Goal: Communication & Community: Answer question/provide support

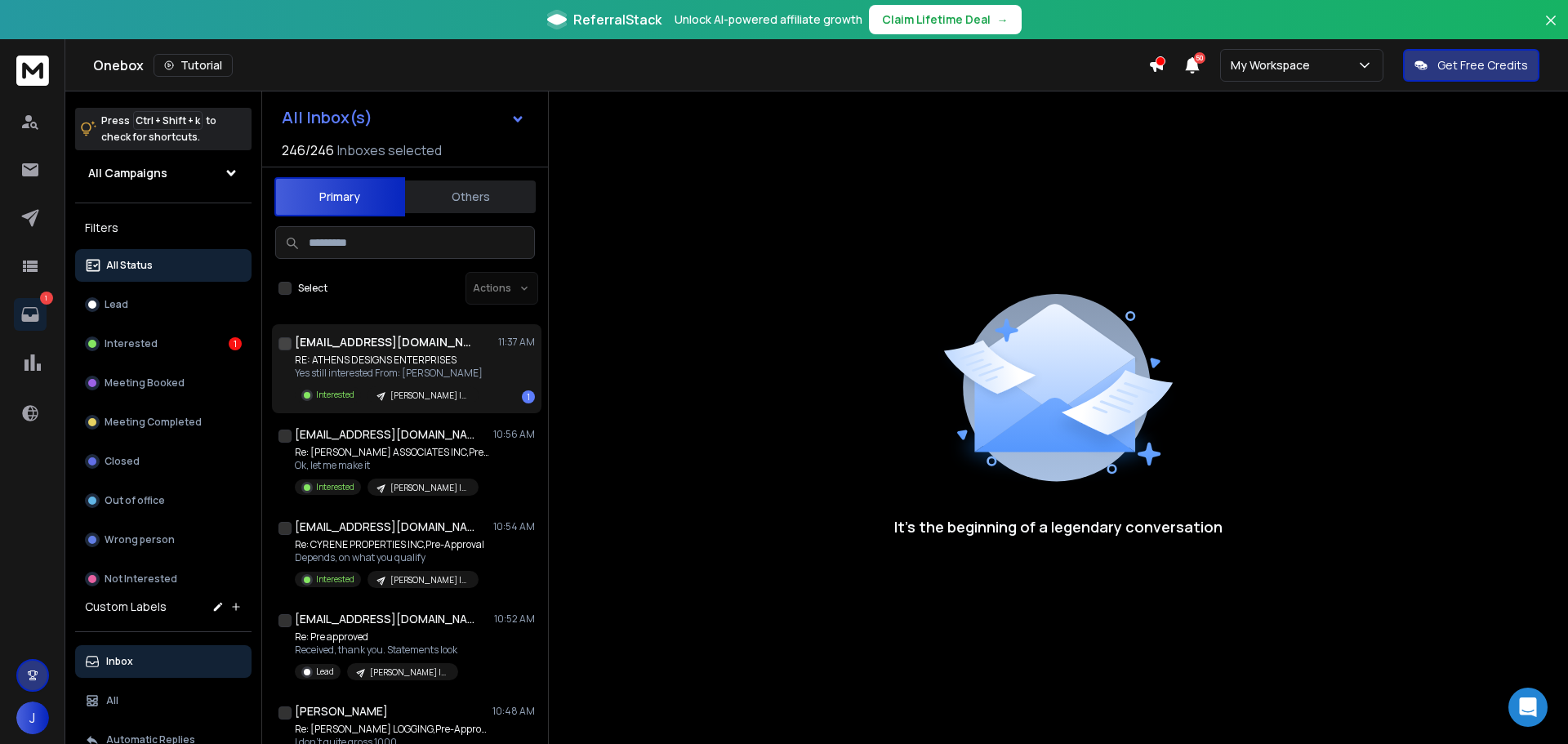
click at [402, 354] on p "RE: ATHENS DESIGNS ENTERPRISES" at bounding box center [388, 361] width 188 height 13
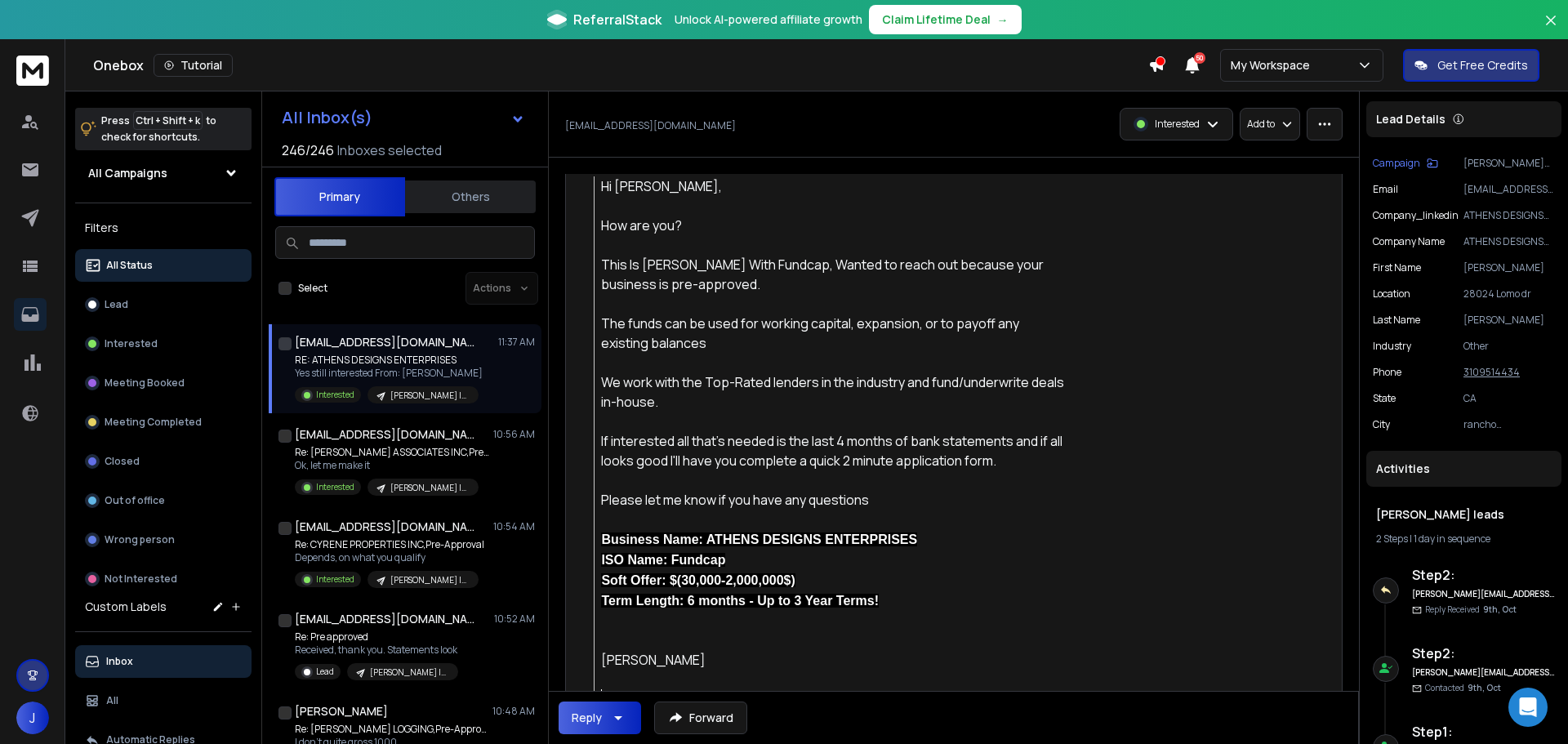
scroll to position [1018, 0]
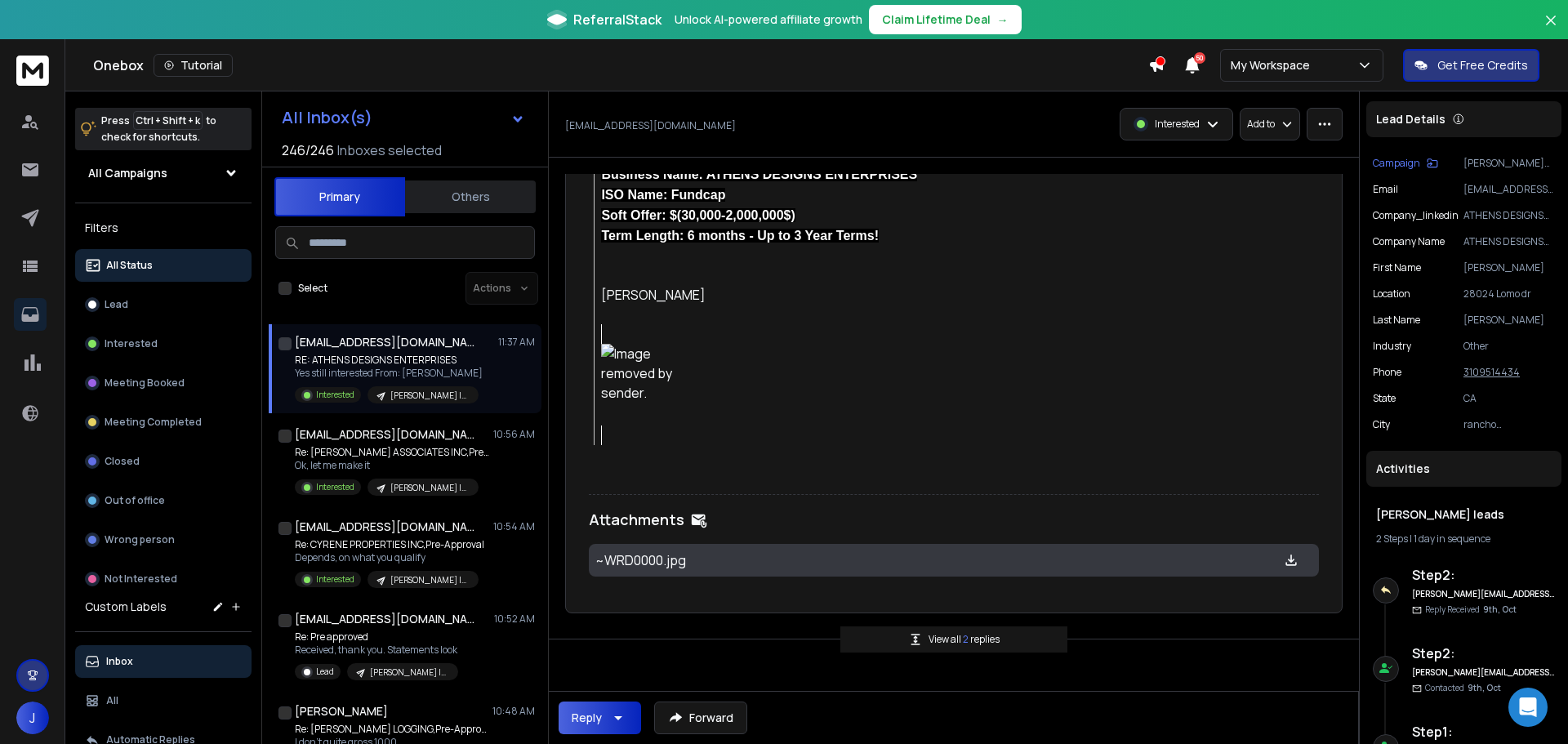
click at [974, 633] on p "View all 2 replies" at bounding box center [964, 640] width 71 height 13
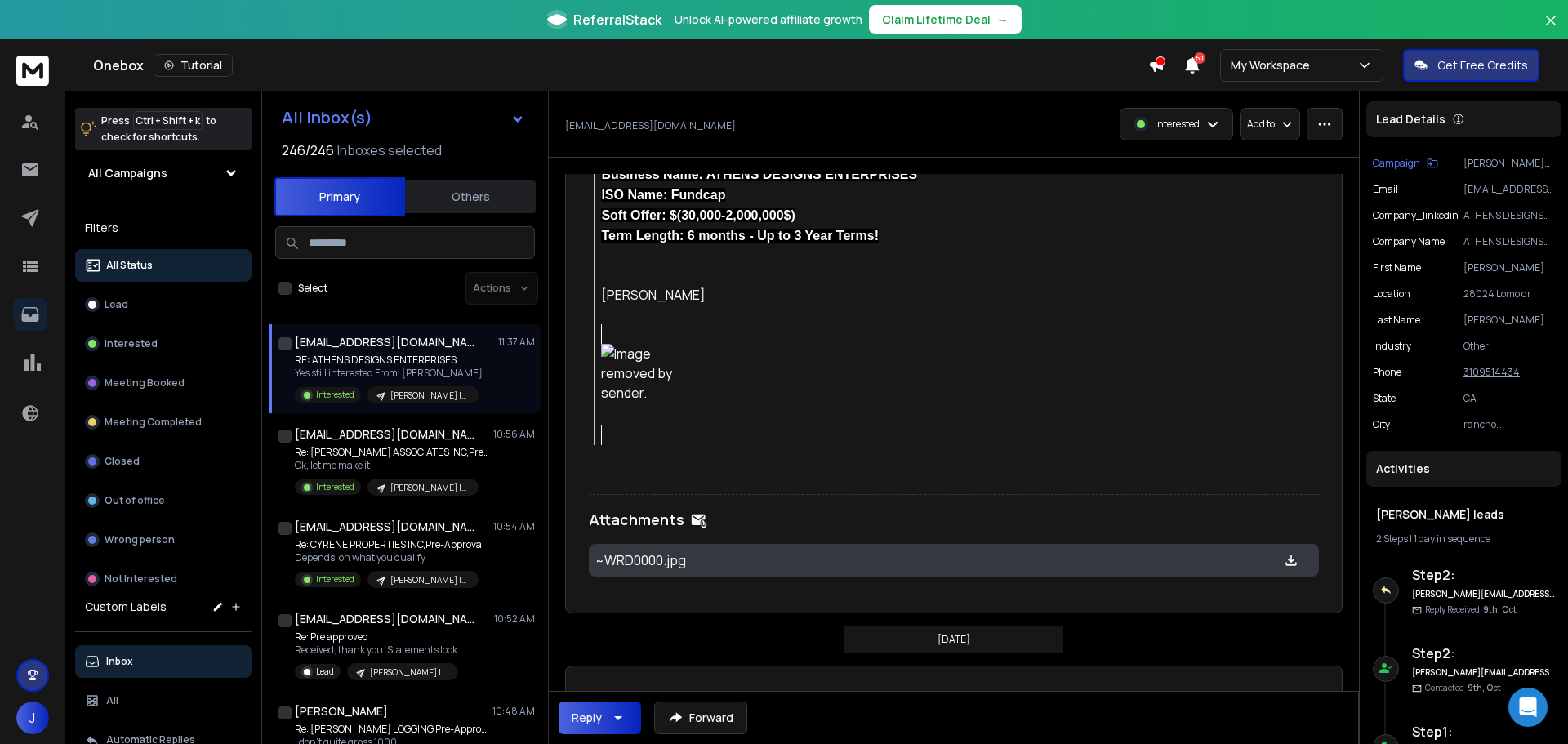
click at [1284, 556] on icon at bounding box center [1290, 560] width 16 height 16
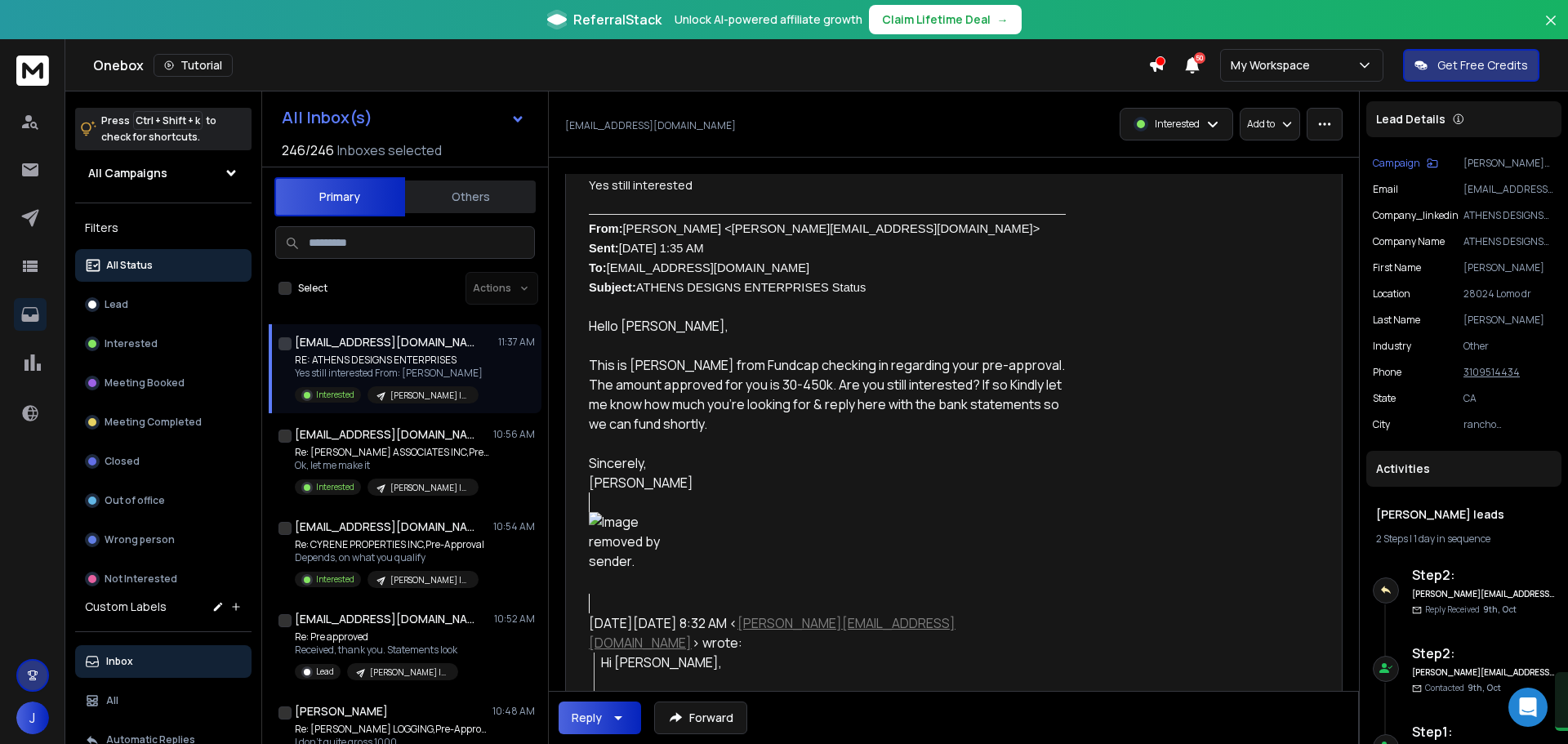
scroll to position [0, 0]
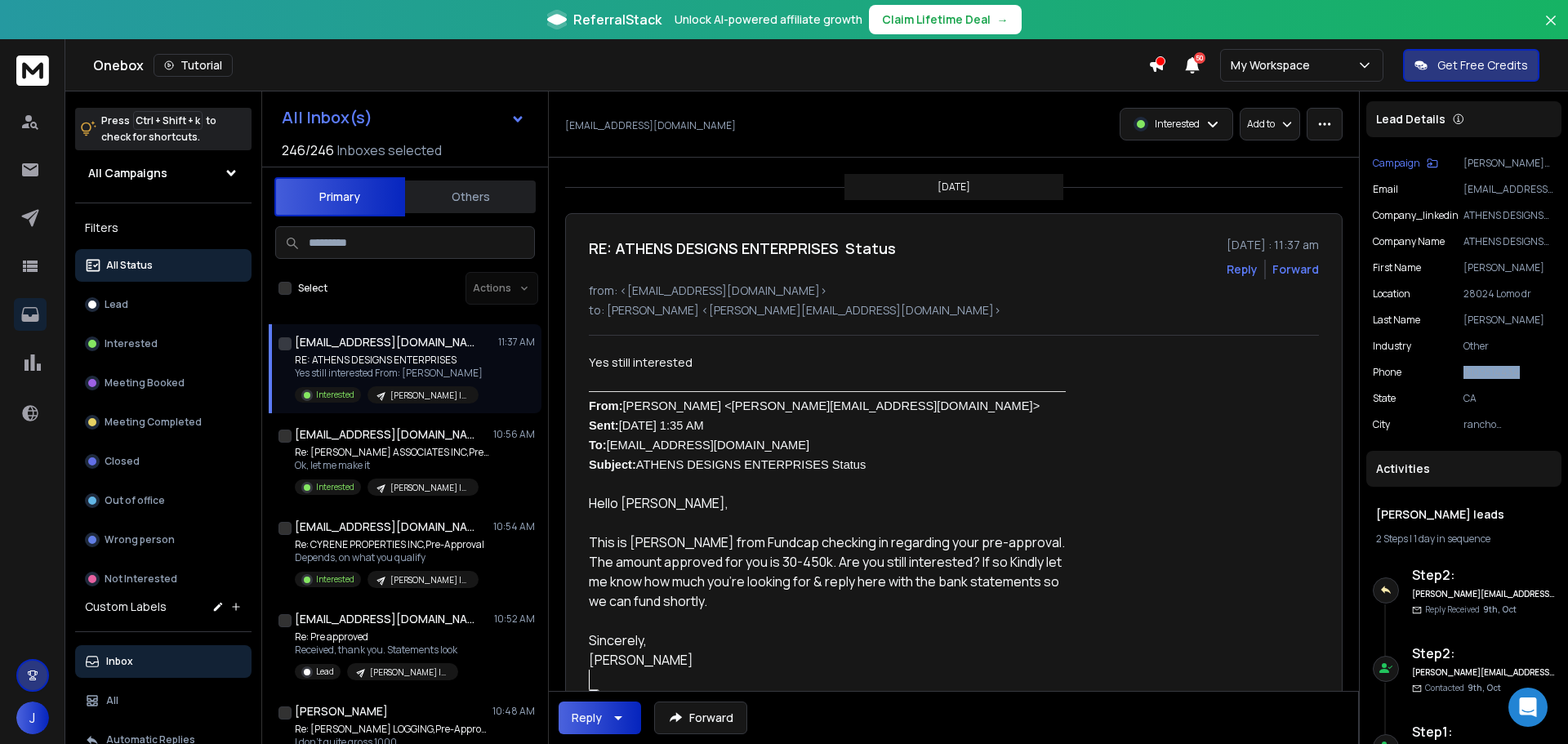
copy tcxspan "3109514434"
drag, startPoint x: 1515, startPoint y: 370, endPoint x: 1457, endPoint y: 365, distance: 58.2
click at [1457, 365] on div "Campaign Kassab leads Email info@athensdesign.tech company_linkedin ATHENS DESI…" at bounding box center [1463, 295] width 195 height 314
click at [1232, 265] on button "Reply" at bounding box center [1242, 269] width 31 height 16
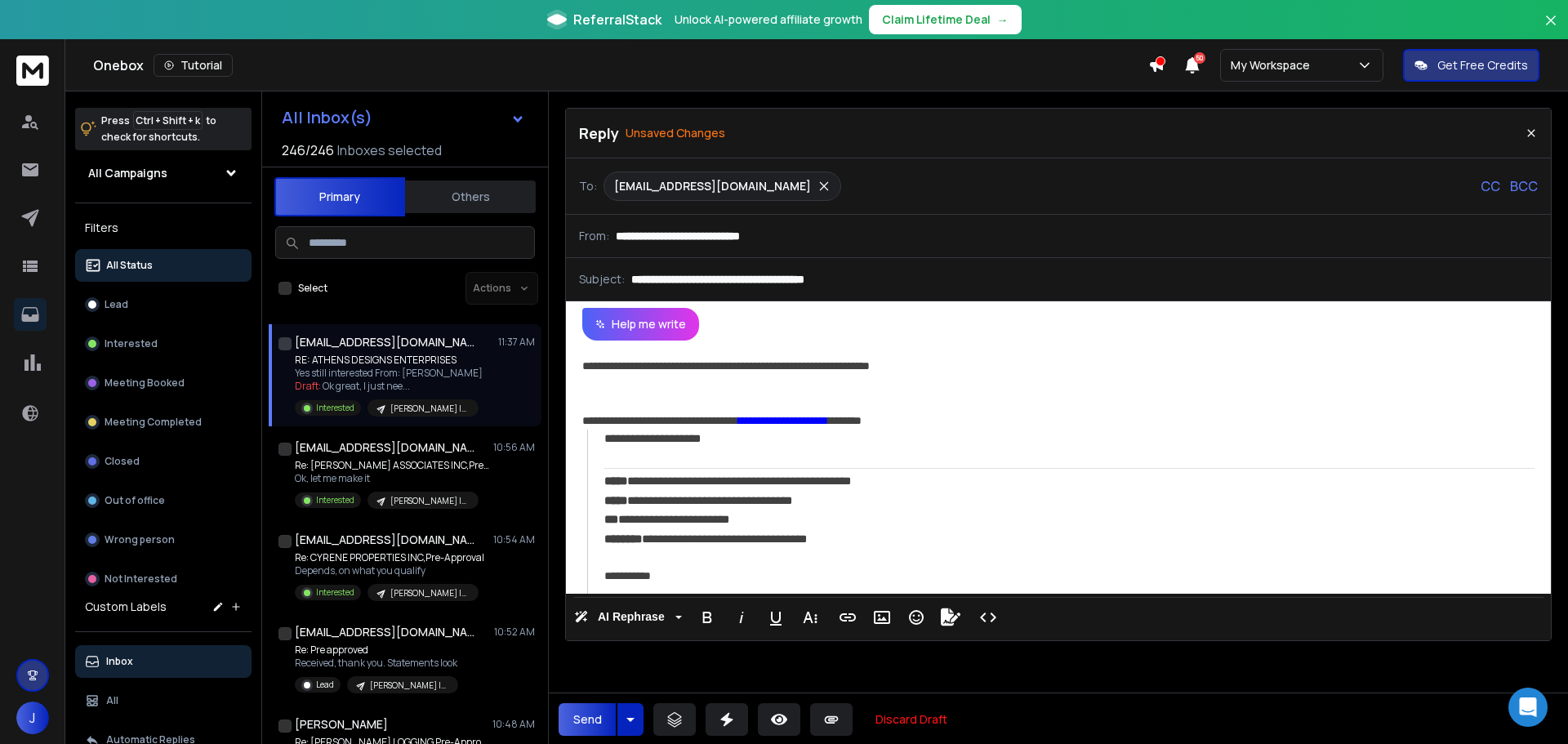
click at [580, 723] on button "Send" at bounding box center [587, 720] width 57 height 33
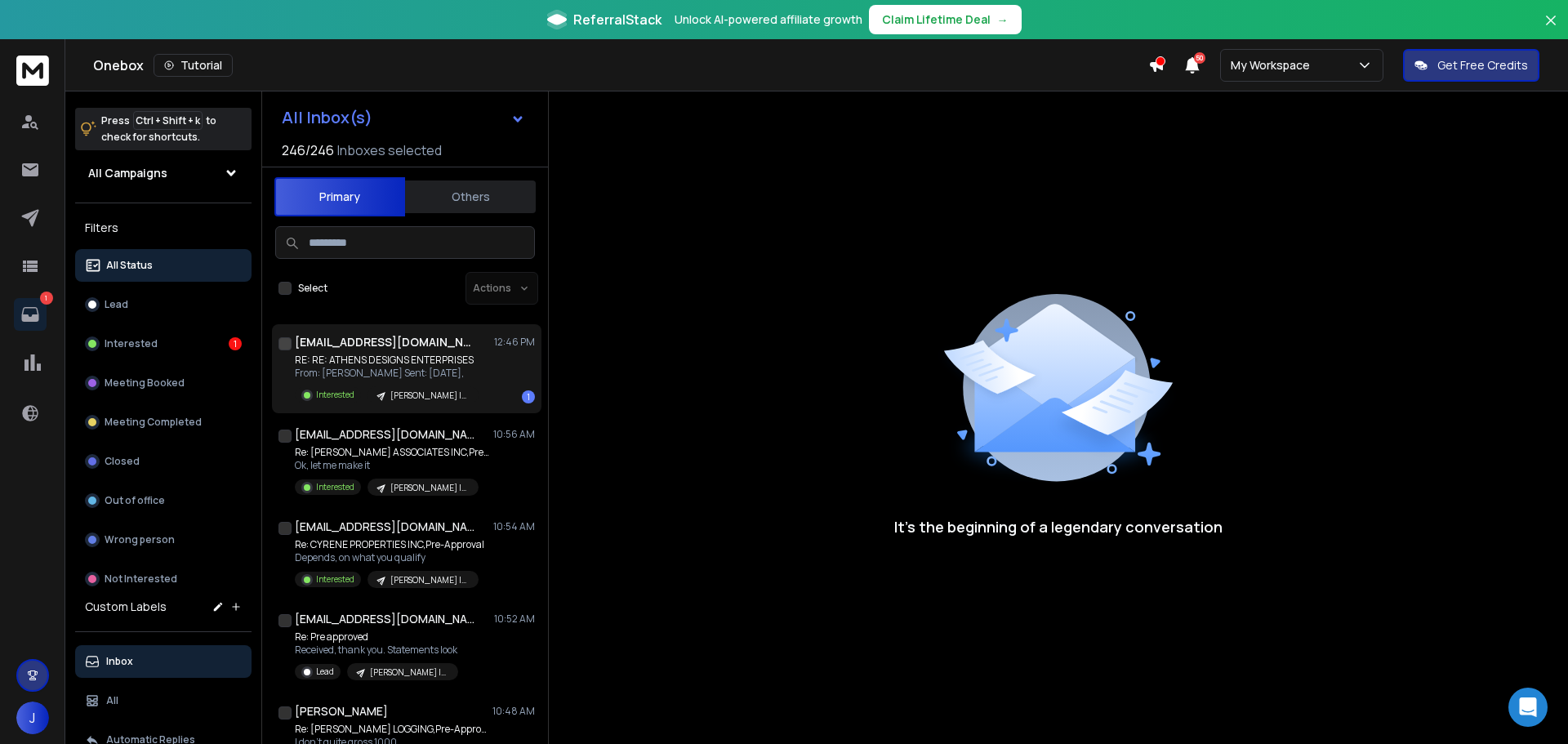
click at [488, 374] on div "RE: RE: ATHENS DESIGNS ENTERPRISES From: Morris Klien Sent: Thursday, Intereste…" at bounding box center [415, 379] width 240 height 50
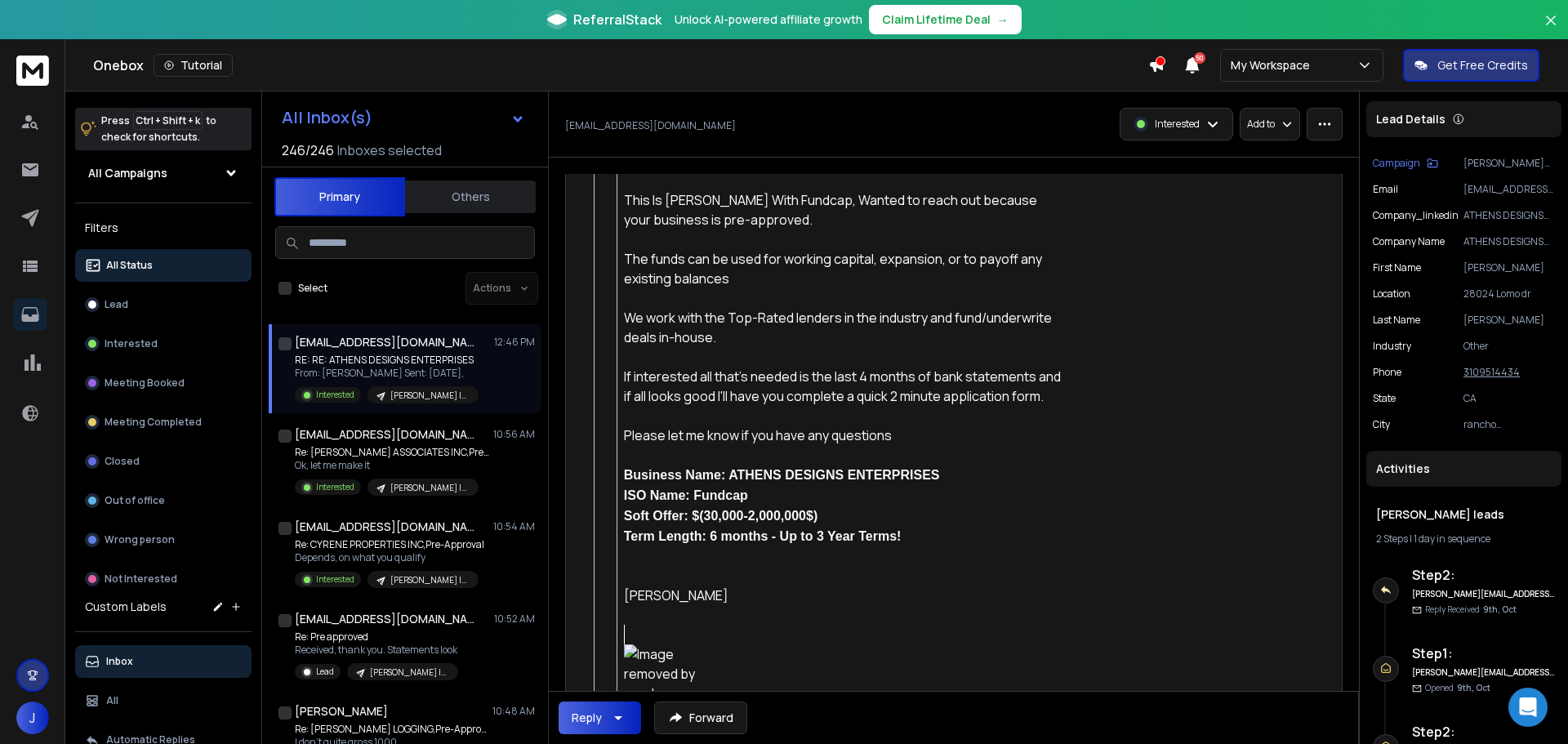
scroll to position [1318, 0]
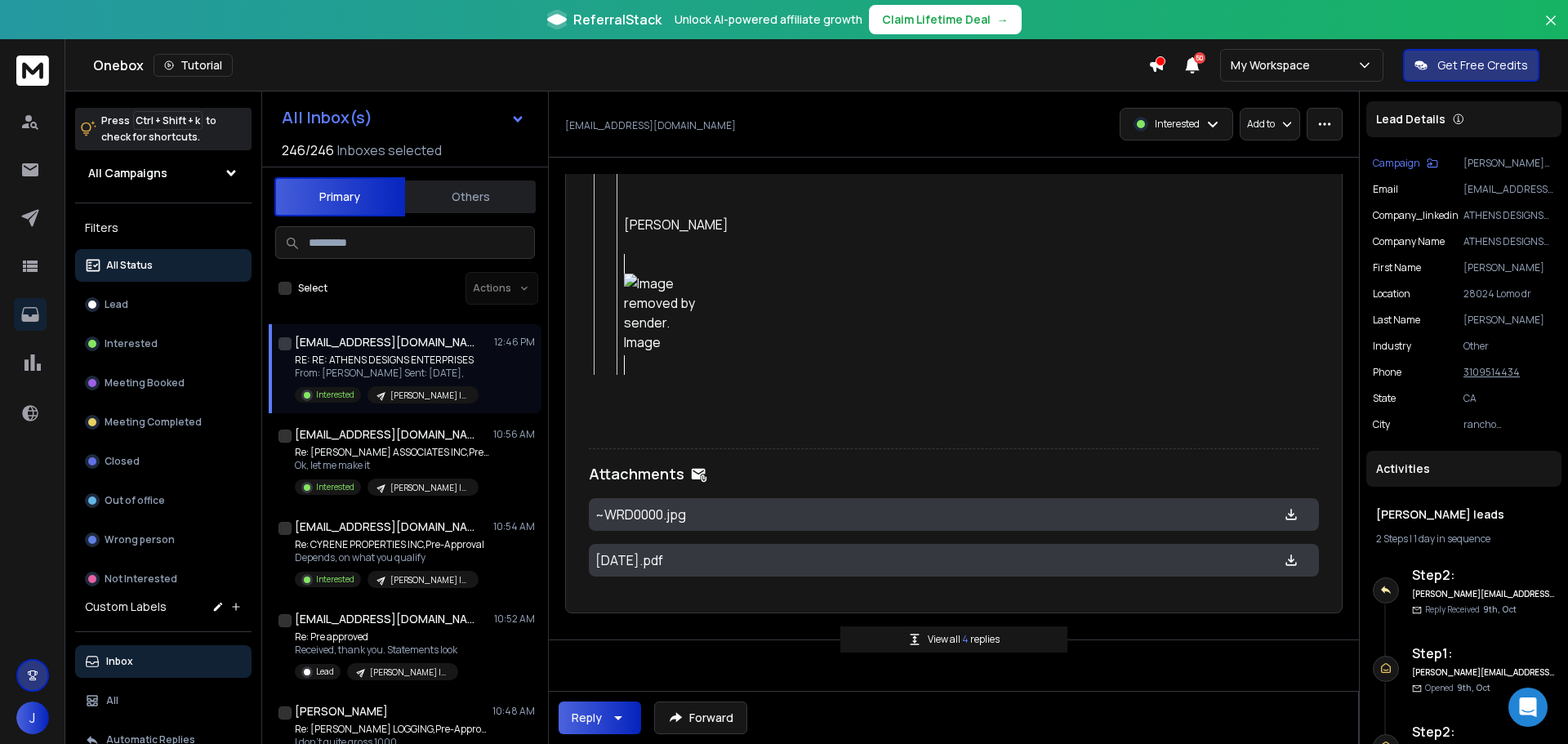
click at [1285, 510] on icon at bounding box center [1290, 514] width 16 height 16
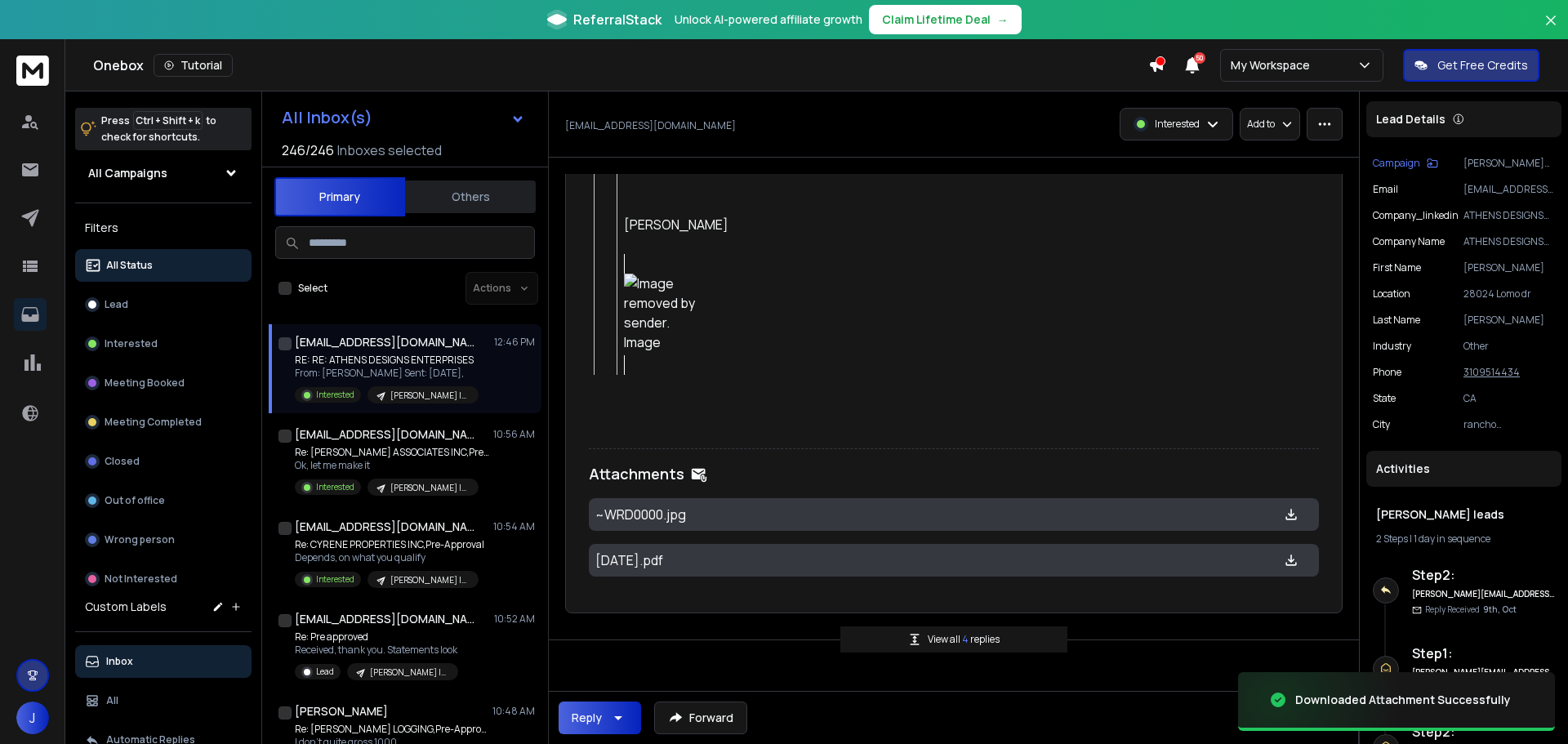
click at [1282, 561] on icon at bounding box center [1290, 560] width 16 height 16
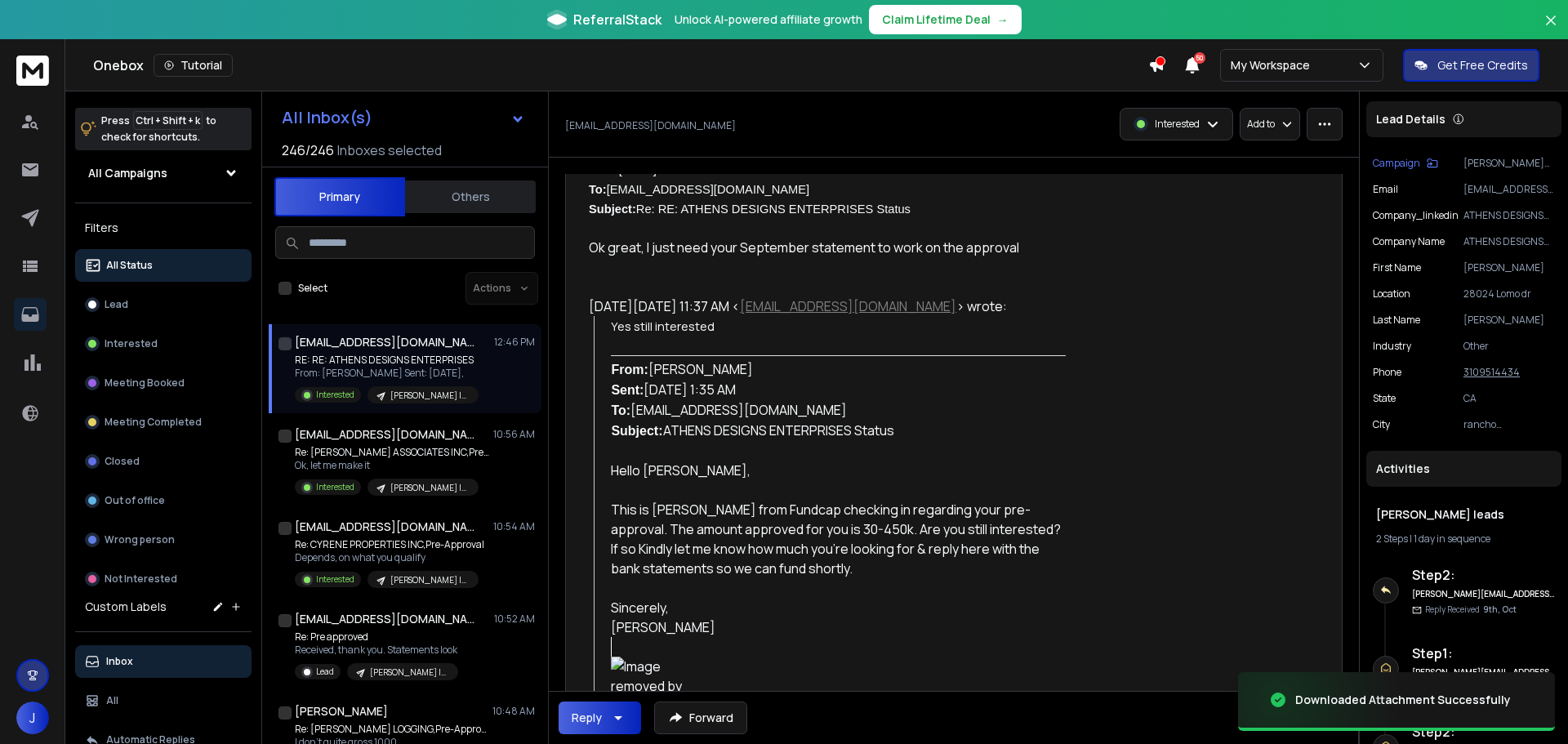
scroll to position [0, 0]
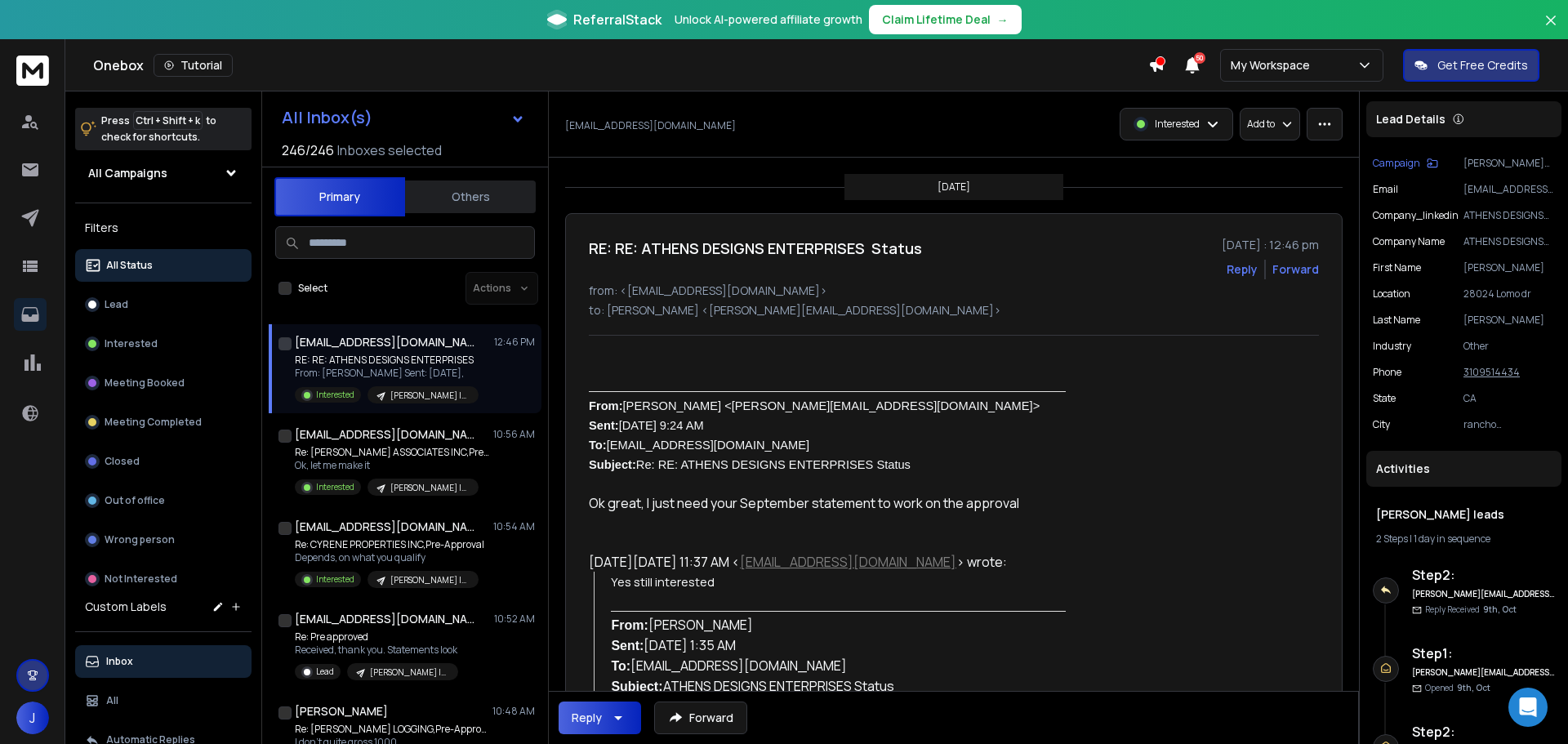
click at [1247, 269] on button "Reply" at bounding box center [1242, 269] width 31 height 16
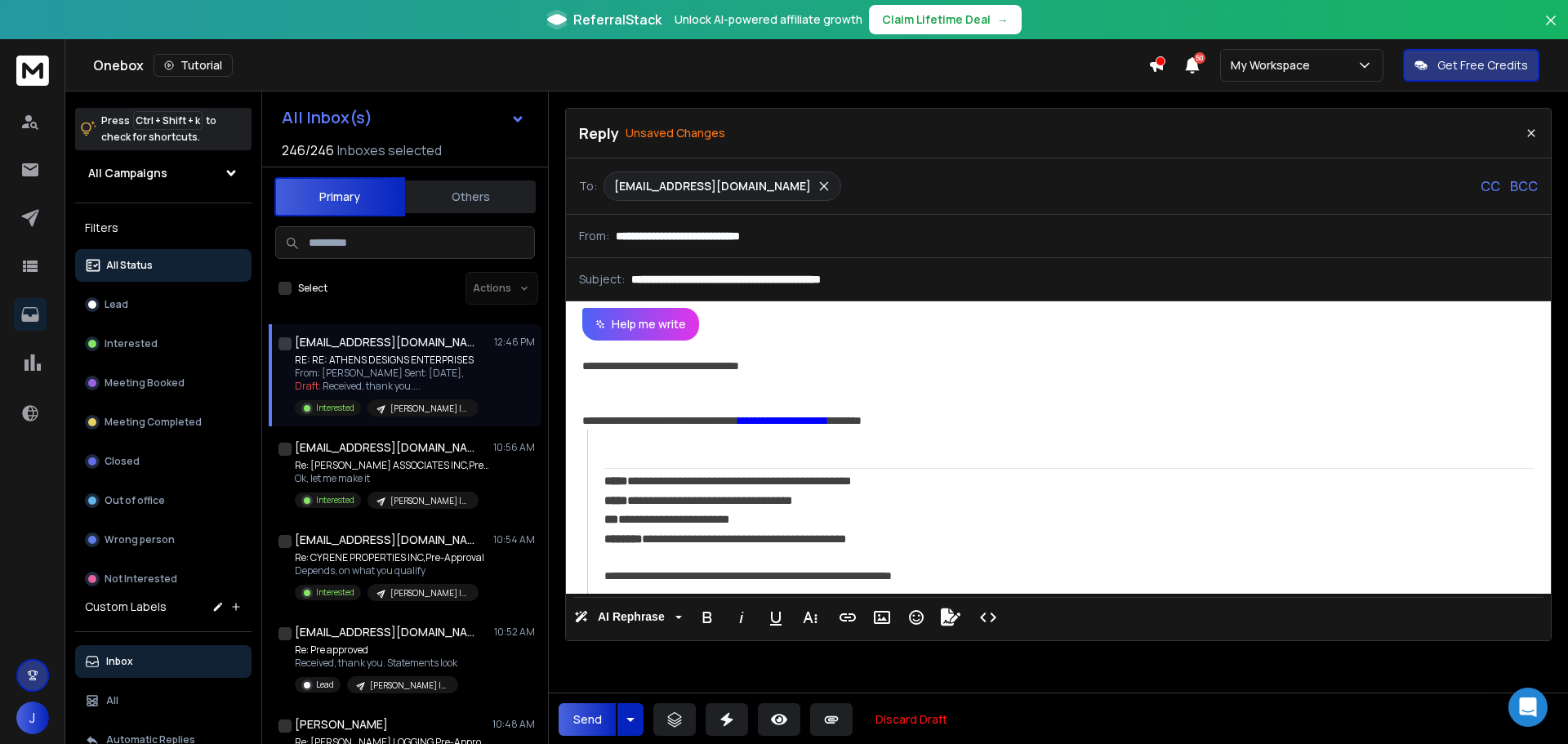
click at [586, 717] on button "Send" at bounding box center [587, 720] width 57 height 33
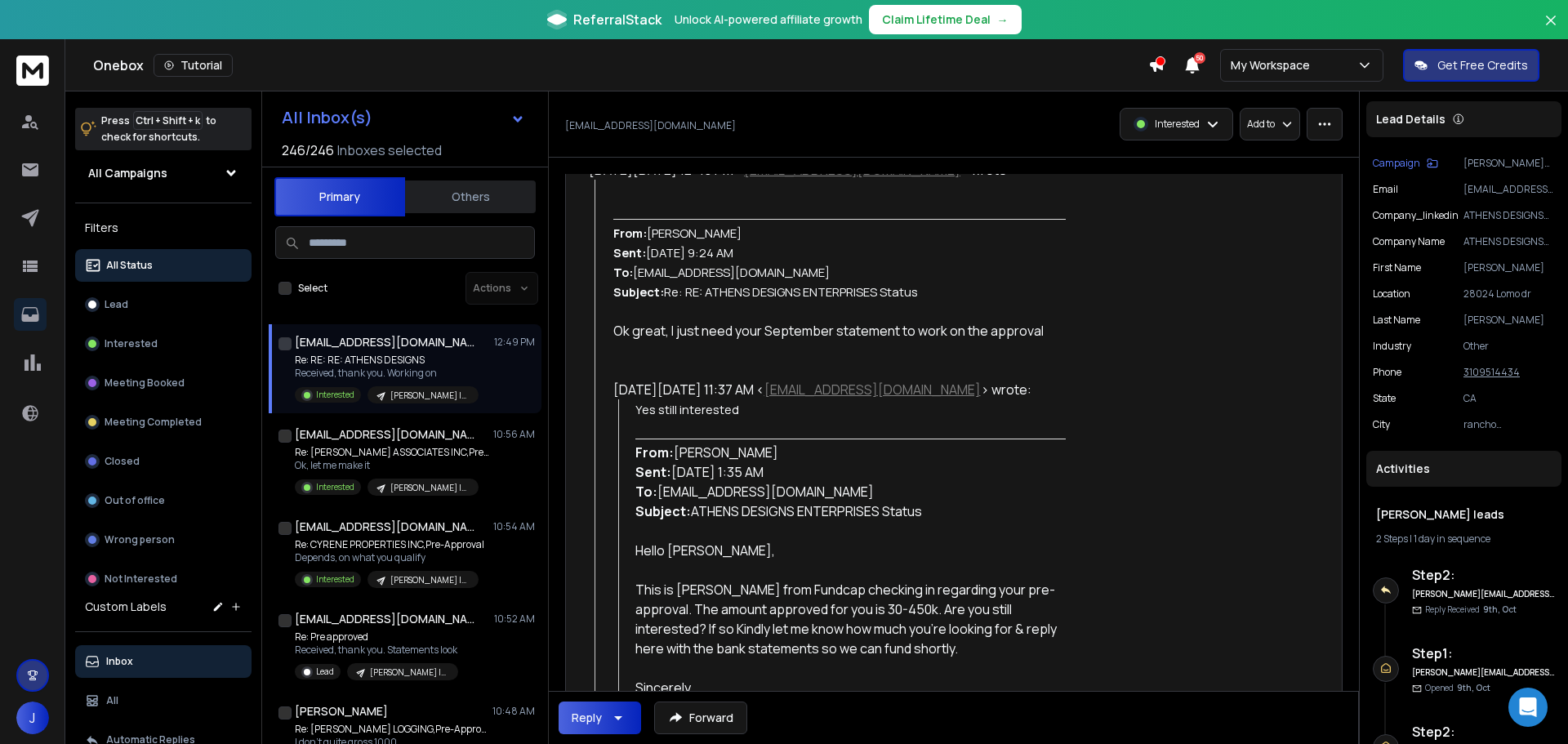
scroll to position [127, 0]
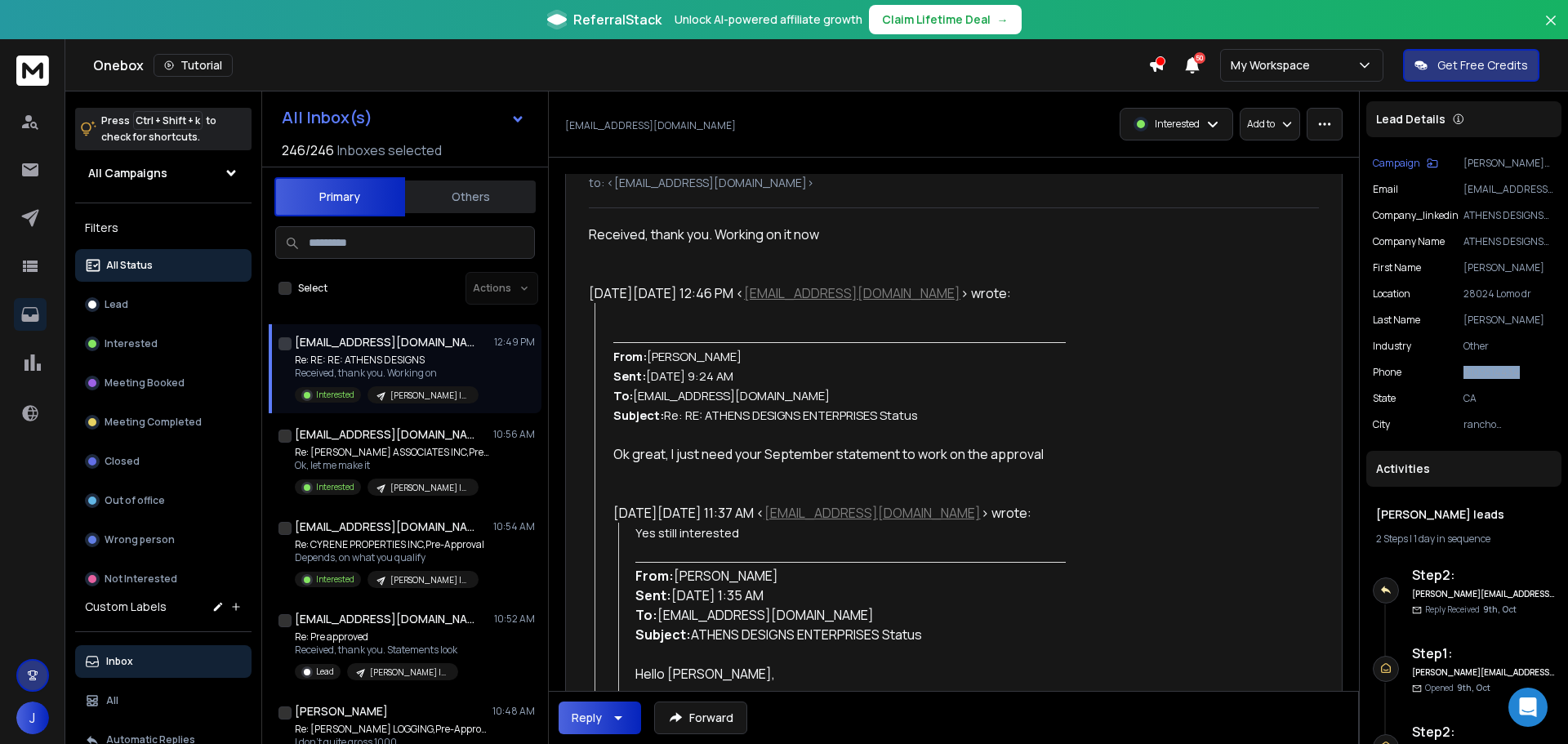
copy tcxspan "3109514434"
drag, startPoint x: 1521, startPoint y: 371, endPoint x: 1444, endPoint y: 372, distance: 77.0
click at [1444, 372] on div "Phone 3109514434" at bounding box center [1463, 372] width 182 height 13
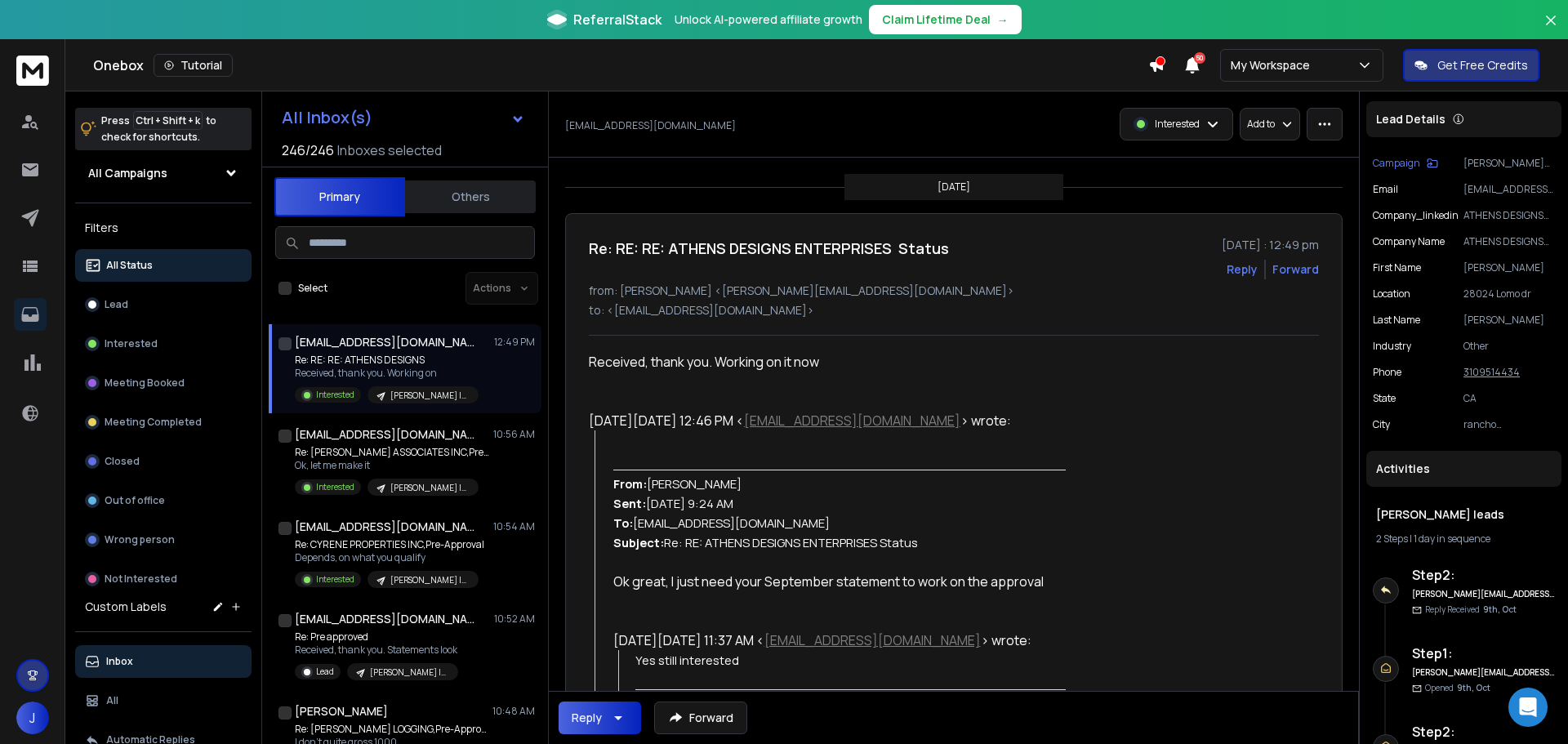
drag, startPoint x: 1516, startPoint y: 192, endPoint x: 1097, endPoint y: 323, distance: 439.0
copy p "nfo@athensdesign.tech"
copy p "[EMAIL_ADDRESS][DOMAIN_NAME]"
drag, startPoint x: 742, startPoint y: 306, endPoint x: 612, endPoint y: 306, distance: 130.0
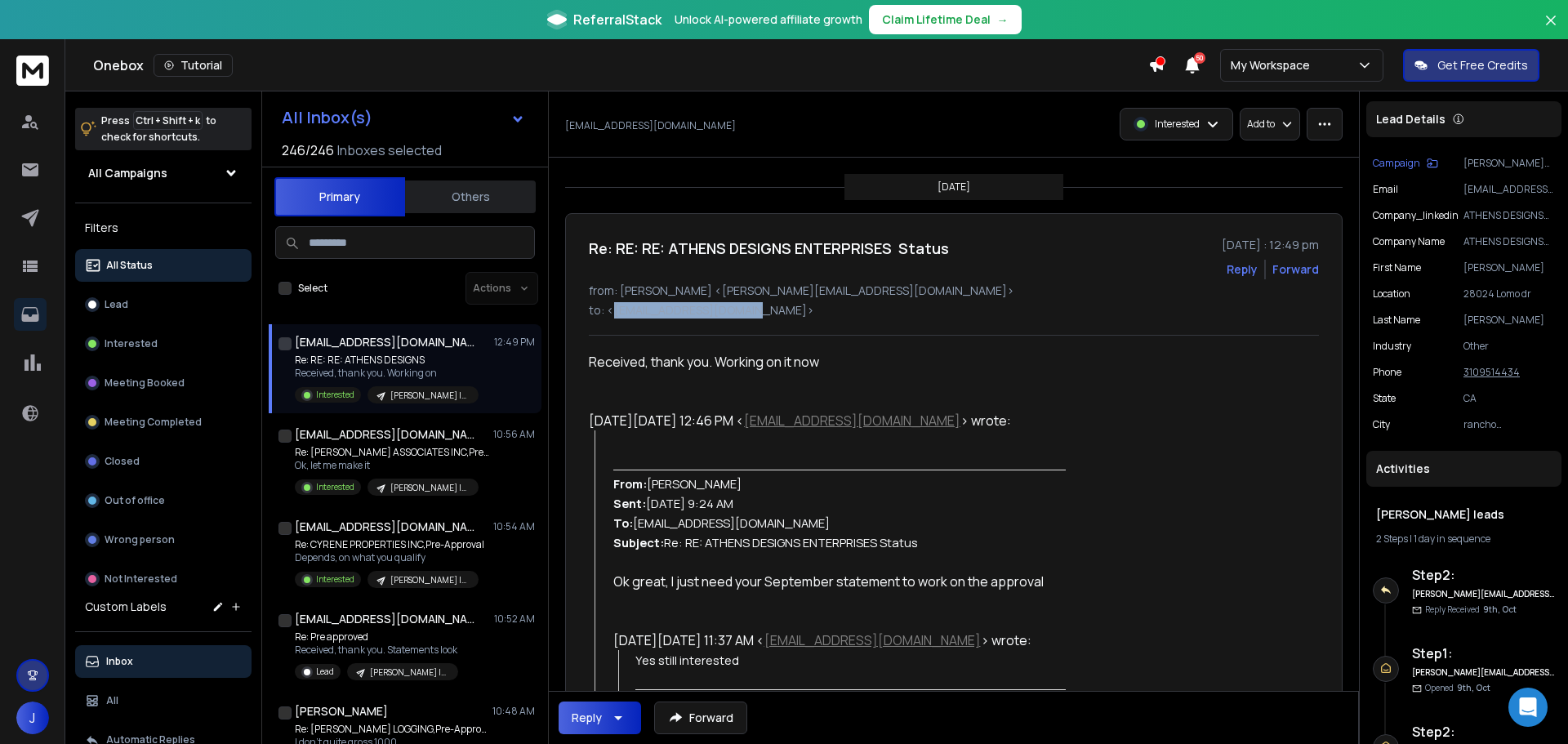
click at [612, 306] on p "to: <info@athensdesign.tech>" at bounding box center [953, 310] width 730 height 16
click at [953, 314] on p "to: <info@athensdesign.tech>" at bounding box center [953, 310] width 730 height 16
copy tcxspan "3109514434"
drag, startPoint x: 1494, startPoint y: 368, endPoint x: 1454, endPoint y: 366, distance: 40.0
click at [1454, 366] on div "Phone 3109514434" at bounding box center [1463, 372] width 182 height 13
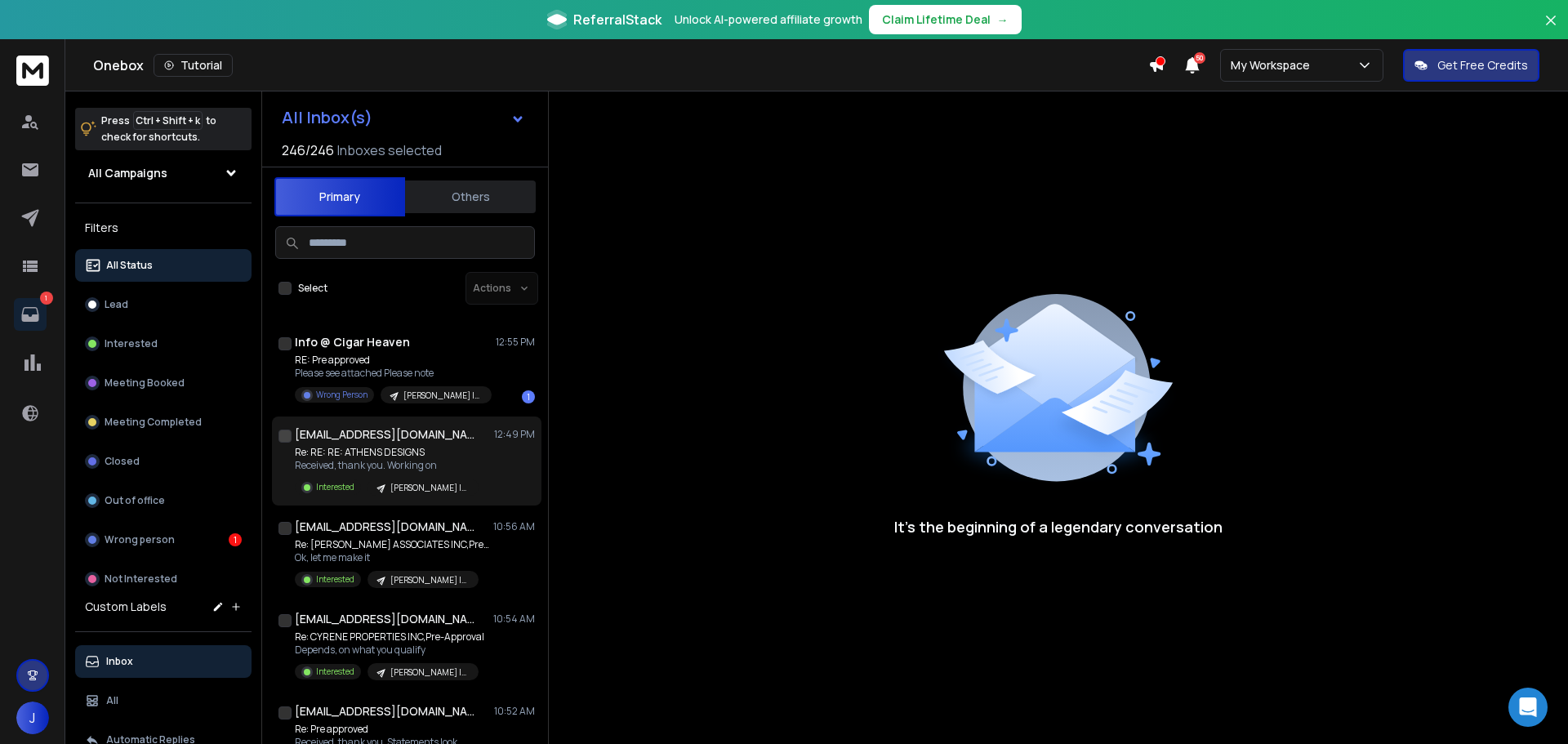
click at [480, 454] on div "Re: RE: RE: ATHENS DESIGNS Received, thank you. Working on Interested [PERSON_N…" at bounding box center [415, 471] width 240 height 50
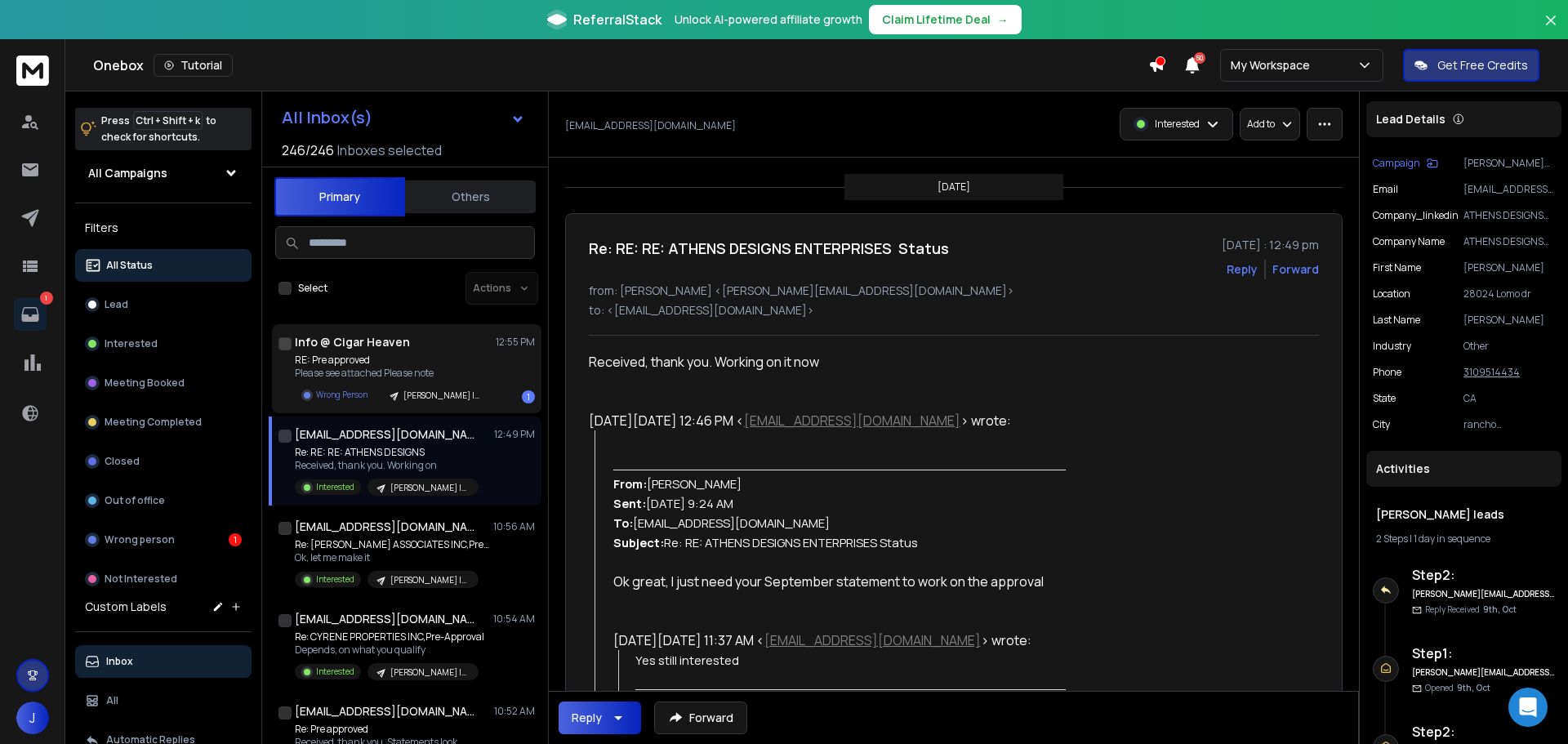
click at [474, 345] on div "Info @ Cigar Heaven 12:55 PM" at bounding box center [415, 342] width 240 height 16
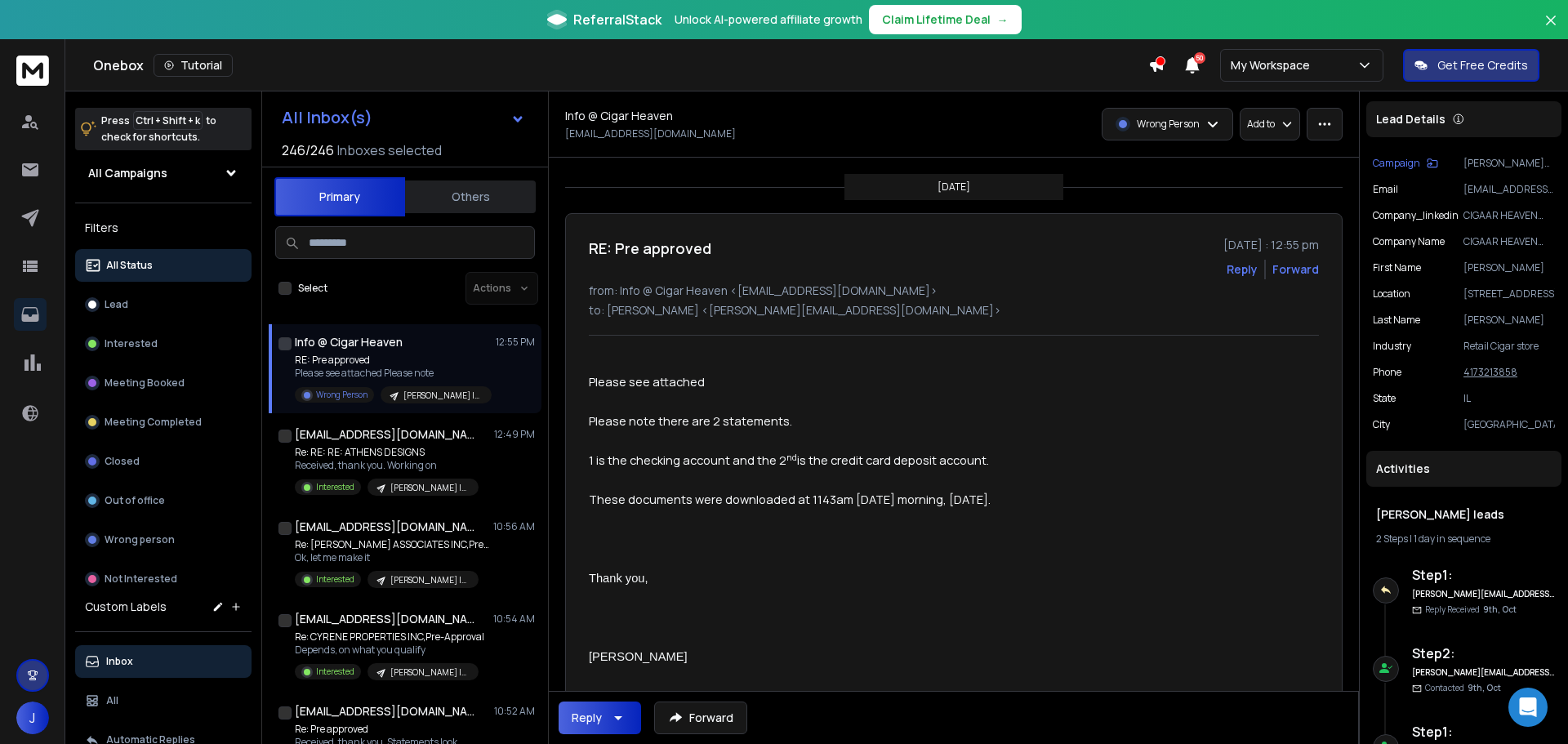
click at [723, 415] on span "Please note there are 2 statements." at bounding box center [690, 421] width 203 height 16
drag, startPoint x: 723, startPoint y: 415, endPoint x: 735, endPoint y: 461, distance: 47.5
click at [737, 464] on span "1 is the checking account and the 2 nd is the credit card deposit account." at bounding box center [789, 459] width 400 height 16
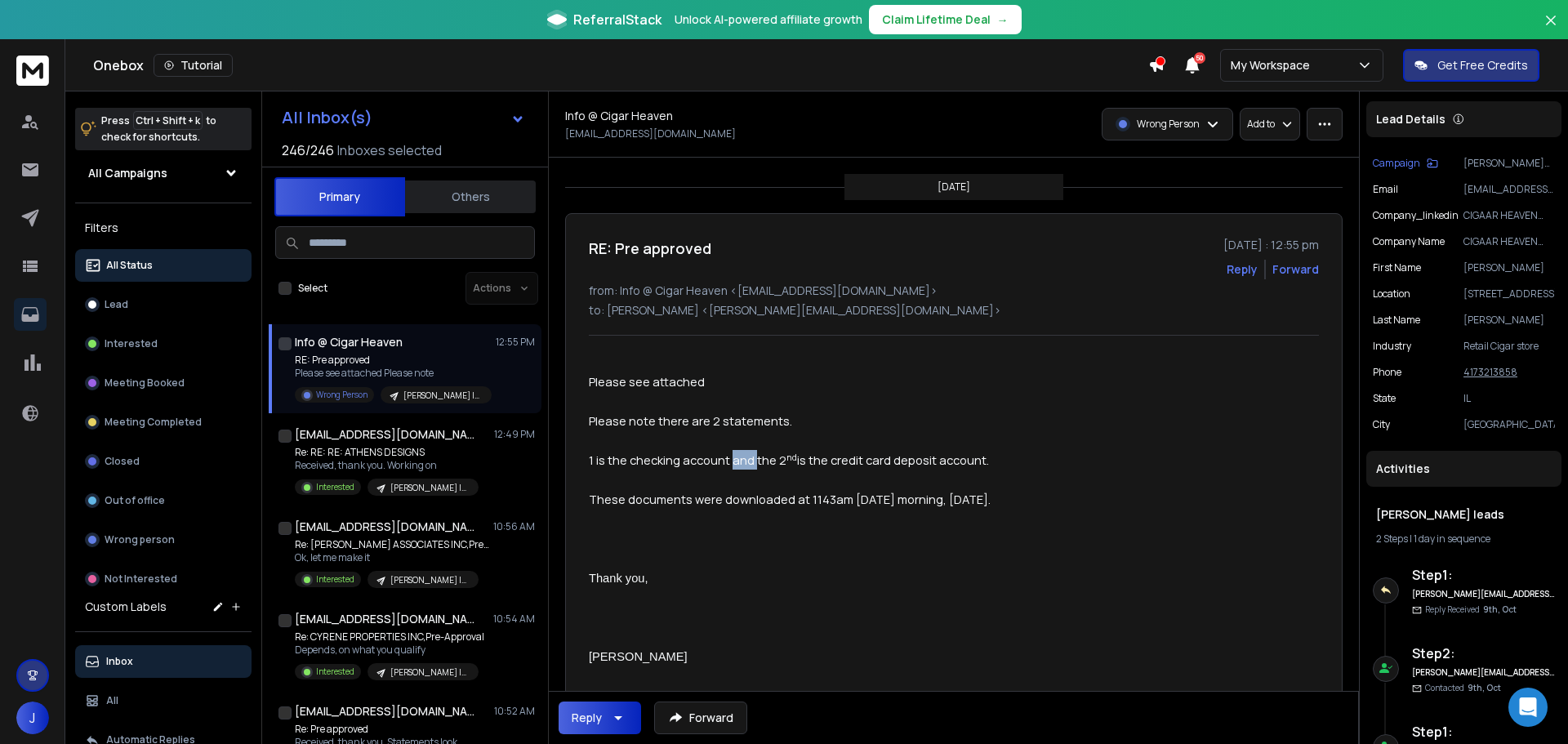
click at [737, 464] on span "1 is the checking account and the 2 nd is the credit card deposit account." at bounding box center [789, 459] width 400 height 16
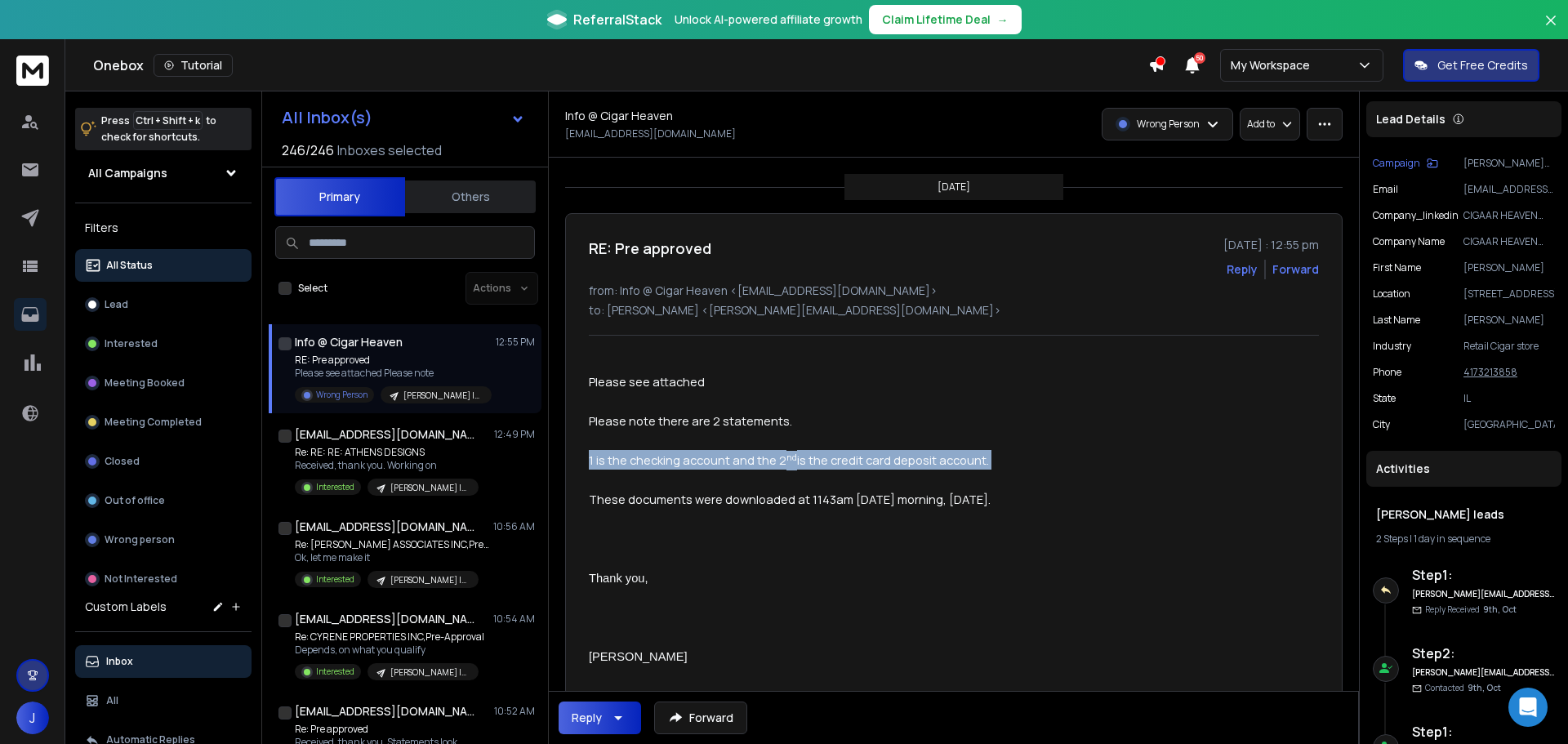
click at [737, 464] on span "1 is the checking account and the 2 nd is the credit card deposit account." at bounding box center [789, 459] width 400 height 16
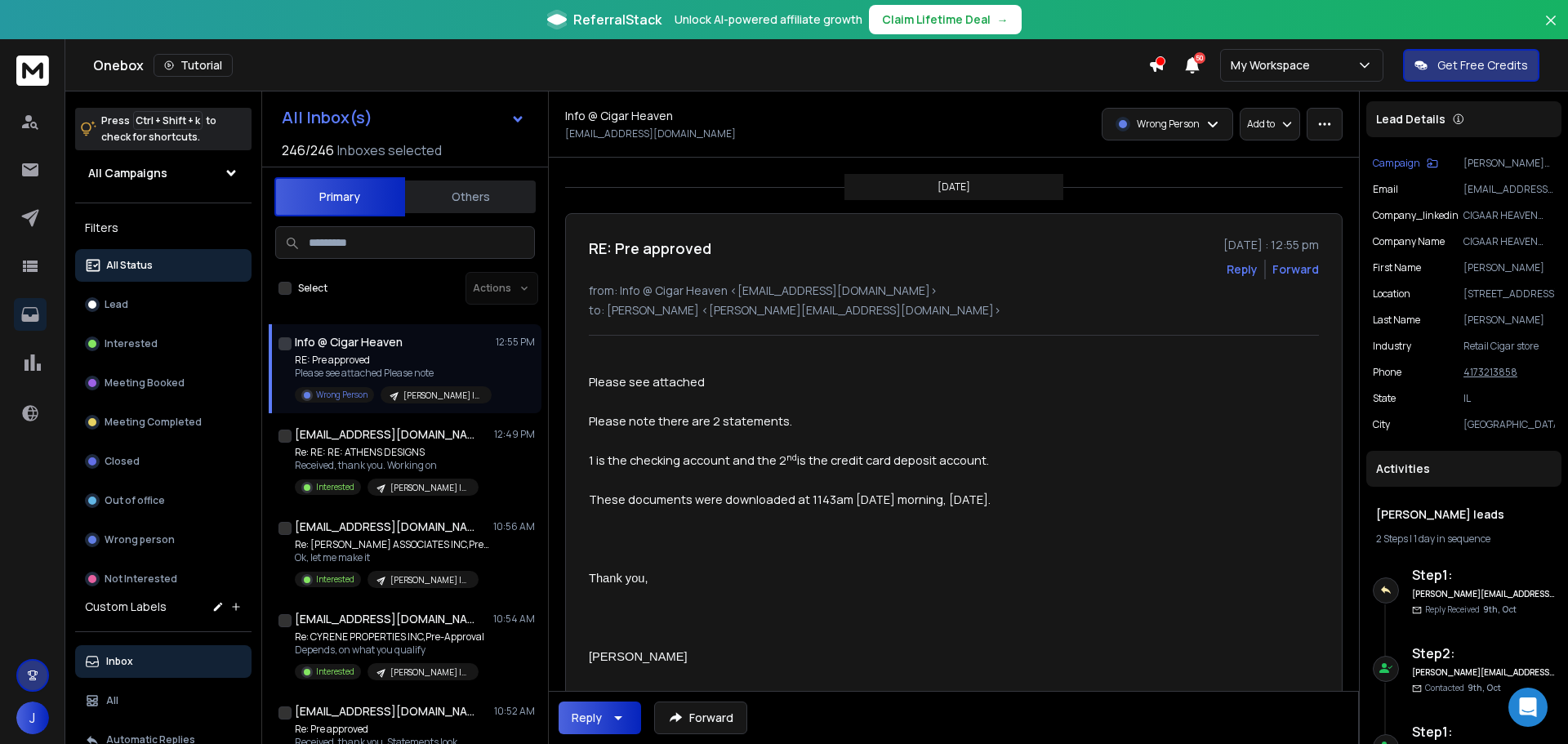
click at [767, 500] on span "These documents were downloaded at 1143am [DATE] morning, [DATE]." at bounding box center [790, 499] width 402 height 16
drag, startPoint x: 767, startPoint y: 500, endPoint x: 790, endPoint y: 504, distance: 23.3
click at [766, 500] on span "These documents were downloaded at 1143am [DATE] morning, [DATE]." at bounding box center [790, 499] width 402 height 16
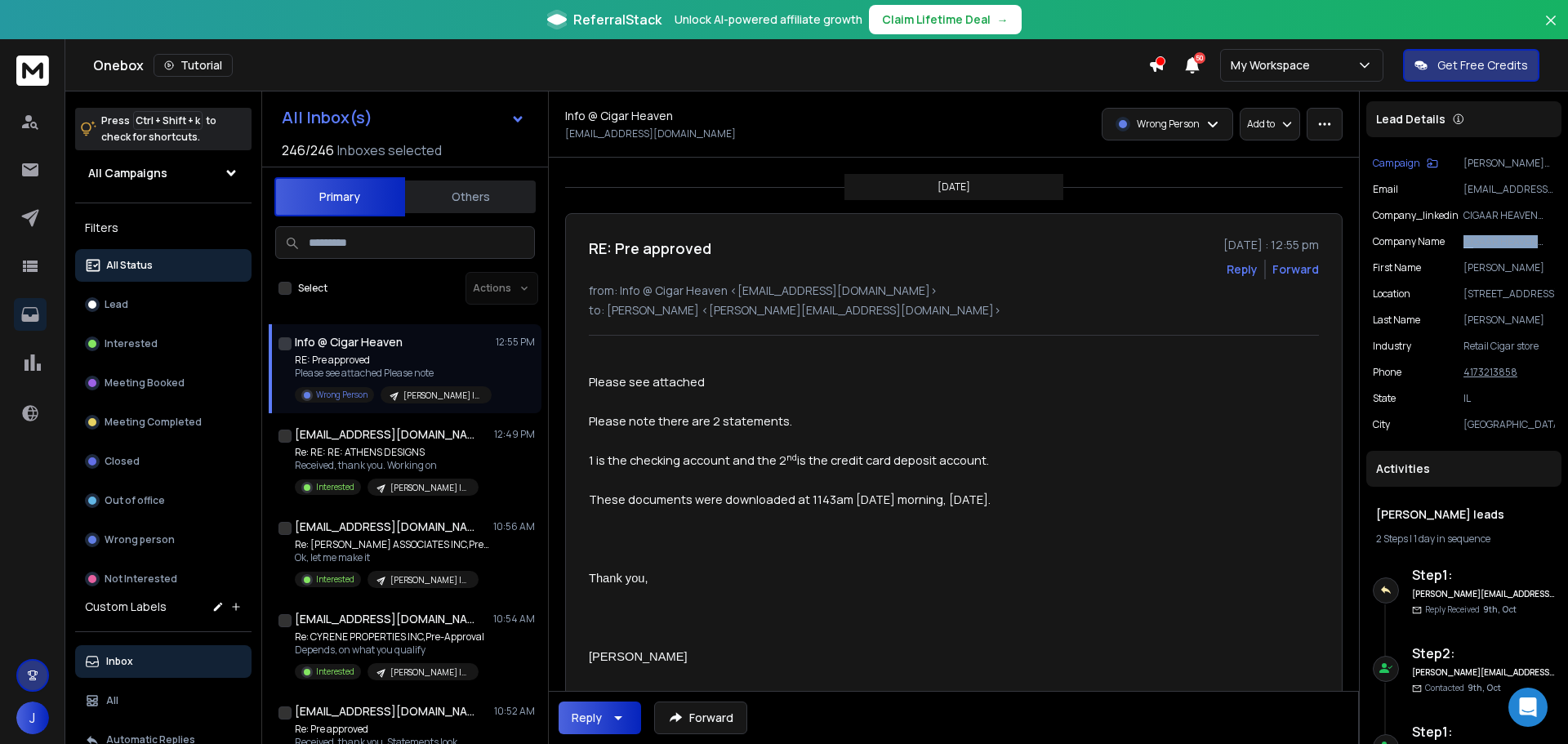
copy p "CIGAAR HEAVEN IN"
drag, startPoint x: 1460, startPoint y: 244, endPoint x: 1542, endPoint y: 246, distance: 82.0
click at [1542, 246] on p "CIGAAR HEAVEN INC" at bounding box center [1508, 242] width 91 height 13
